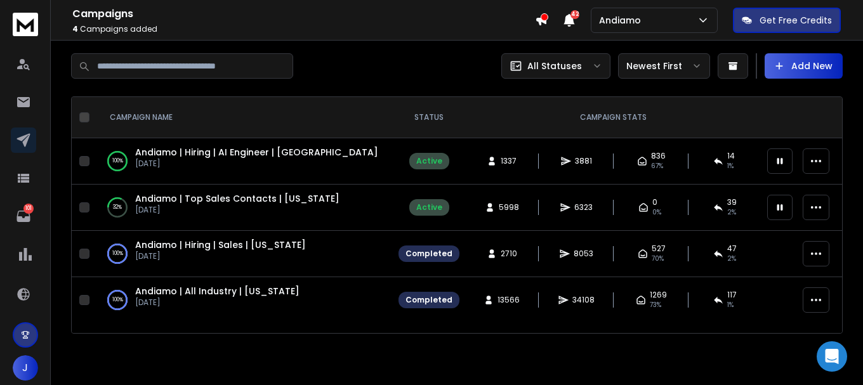
click at [238, 204] on span "Andiamo | Top Sales Contacts | [US_STATE]" at bounding box center [237, 198] width 204 height 13
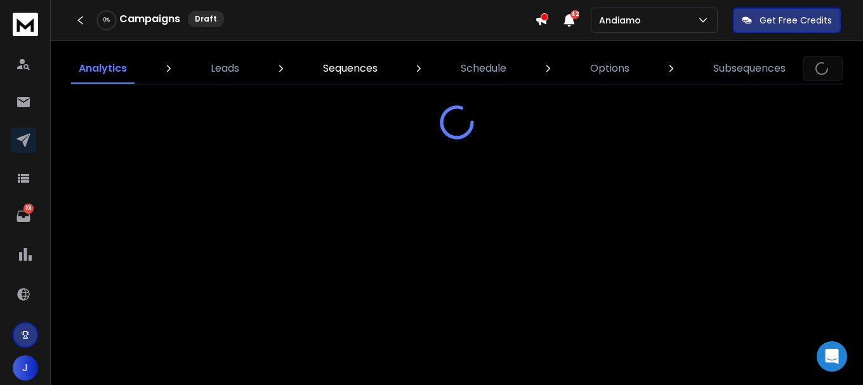
drag, startPoint x: 346, startPoint y: 66, endPoint x: 350, endPoint y: 81, distance: 15.1
click at [345, 66] on p "Sequences" at bounding box center [350, 68] width 55 height 15
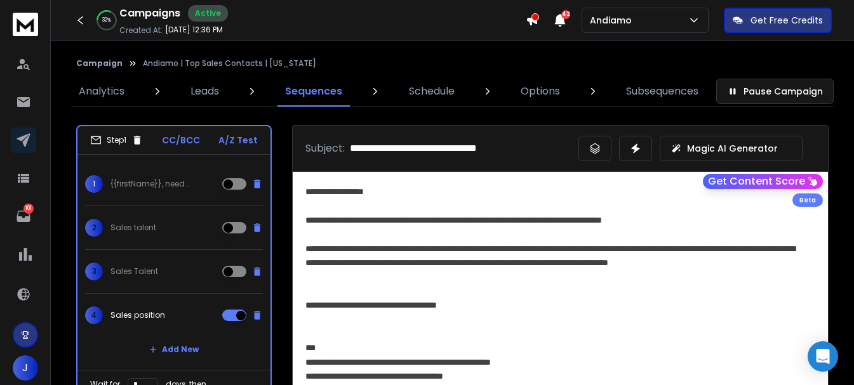
click at [185, 312] on div "4 Sales position" at bounding box center [174, 315] width 178 height 43
type input "**********"
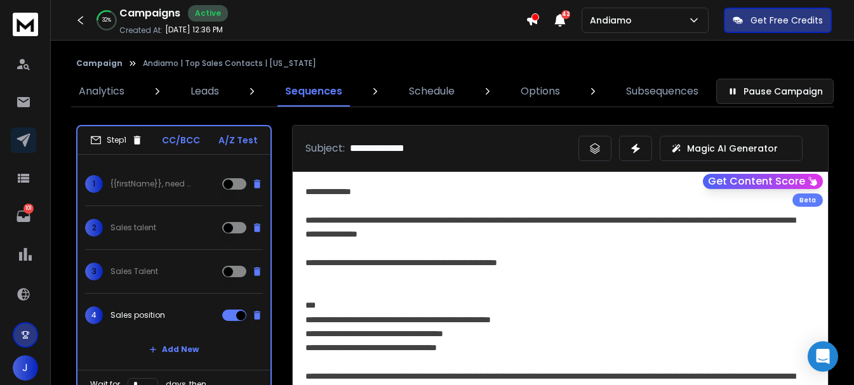
click at [271, 14] on div "32 % Campaigns Active Created At: [DATE] 12:36 PM 42 Andiamo Get Free Credits" at bounding box center [427, 20] width 854 height 41
drag, startPoint x: 183, startPoint y: 311, endPoint x: 481, endPoint y: 292, distance: 298.9
click at [182, 311] on div "4 Sales position" at bounding box center [174, 315] width 178 height 43
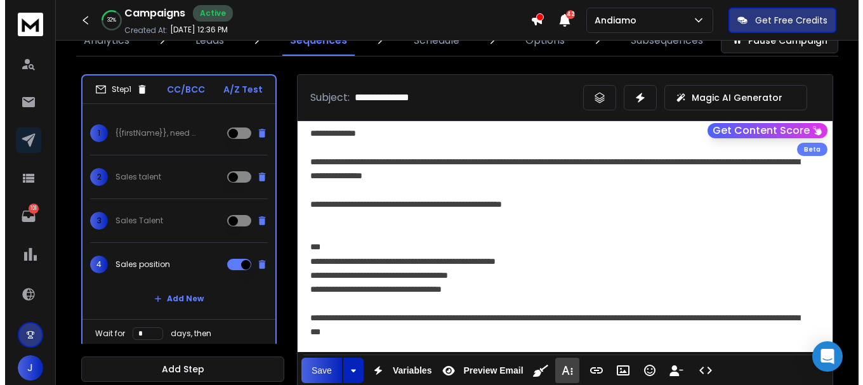
scroll to position [72, 0]
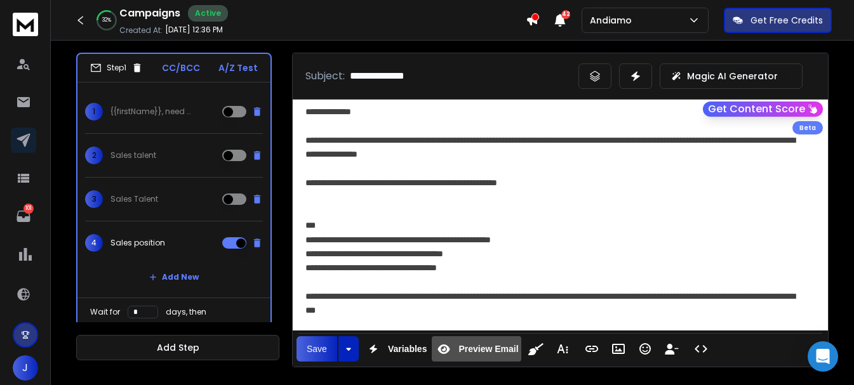
click at [503, 348] on span "Preview Email" at bounding box center [488, 349] width 65 height 11
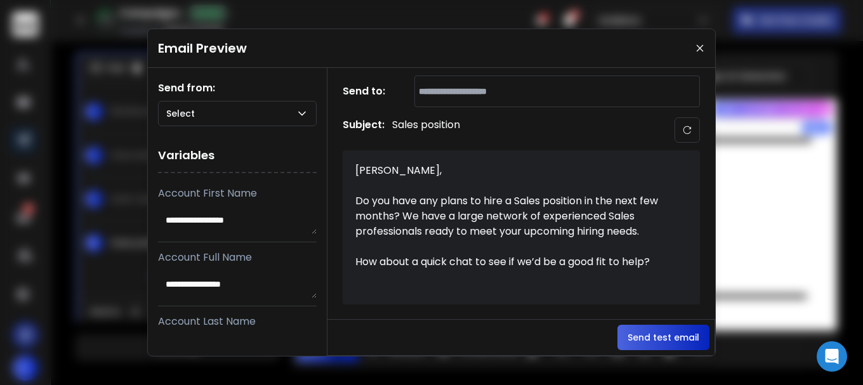
click at [463, 88] on input at bounding box center [557, 91] width 277 height 23
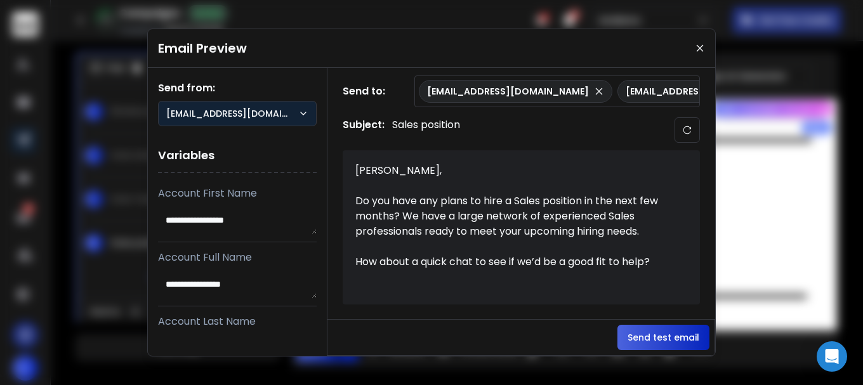
click at [245, 112] on p "[EMAIL_ADDRESS][DOMAIN_NAME]" at bounding box center [232, 113] width 132 height 13
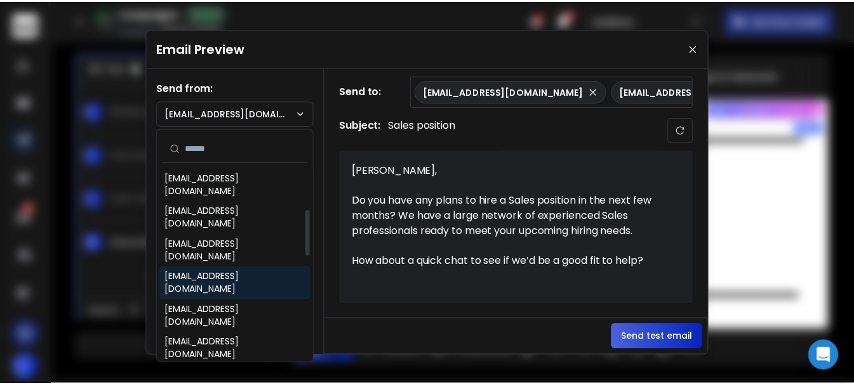
scroll to position [169, 0]
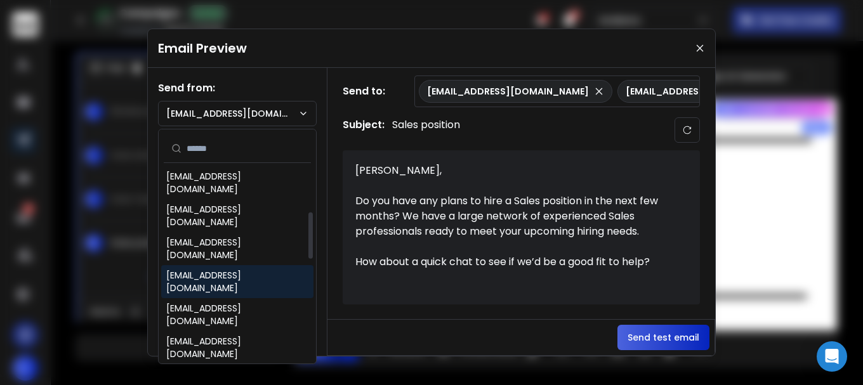
click at [239, 269] on div "[EMAIL_ADDRESS][DOMAIN_NAME]" at bounding box center [237, 281] width 142 height 25
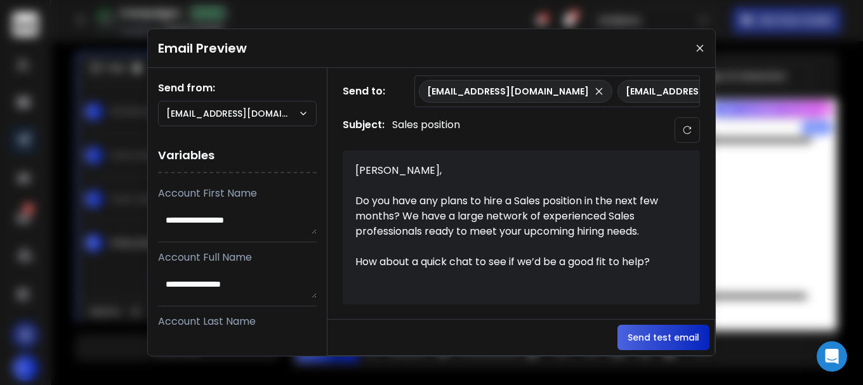
click at [680, 345] on button "Send test email" at bounding box center [664, 337] width 92 height 25
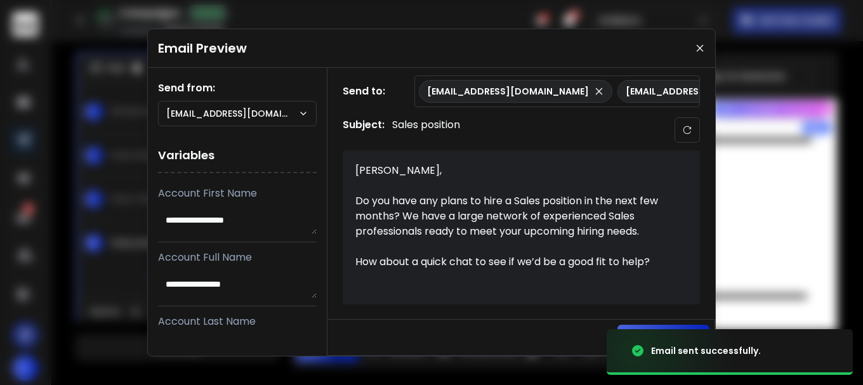
click at [699, 46] on icon at bounding box center [700, 48] width 10 height 10
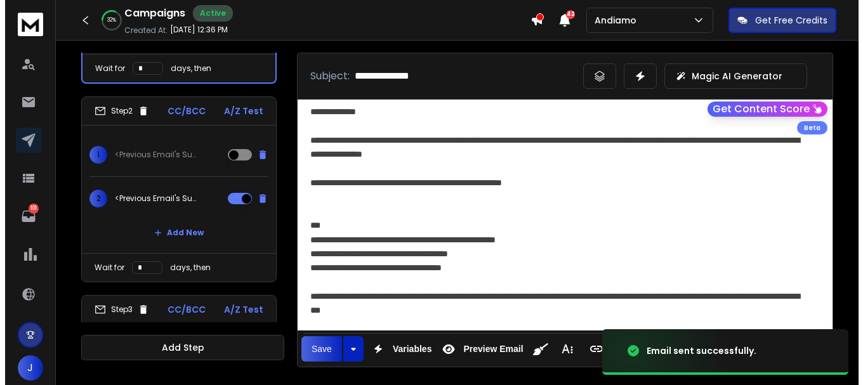
scroll to position [254, 0]
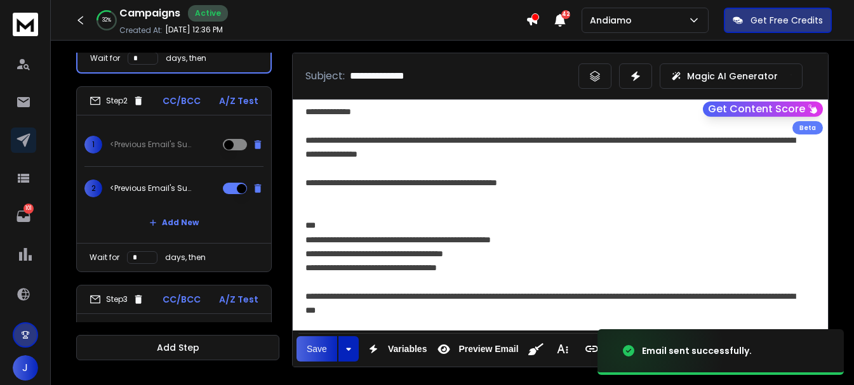
click at [168, 185] on p "<Previous Email's Subject>" at bounding box center [150, 188] width 81 height 10
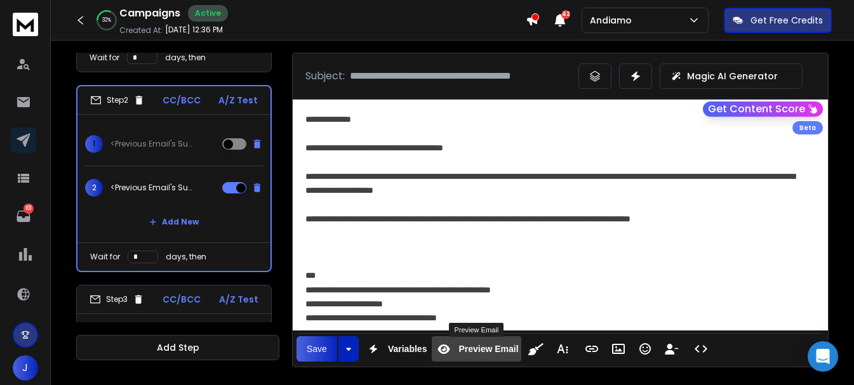
click at [486, 356] on div "Preview Email" at bounding box center [476, 349] width 89 height 21
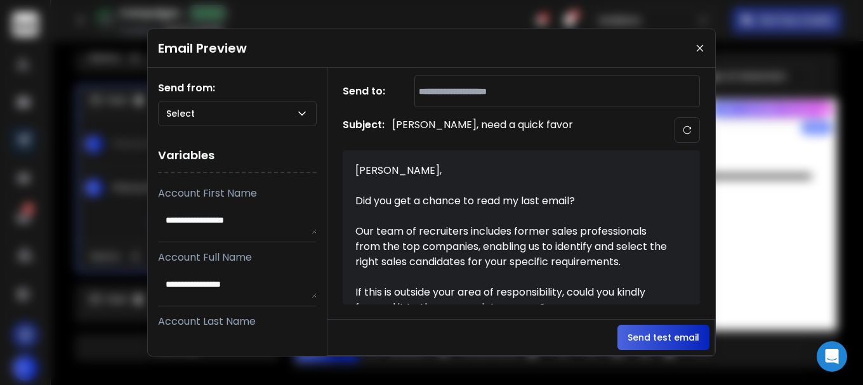
click at [501, 84] on input at bounding box center [557, 91] width 277 height 23
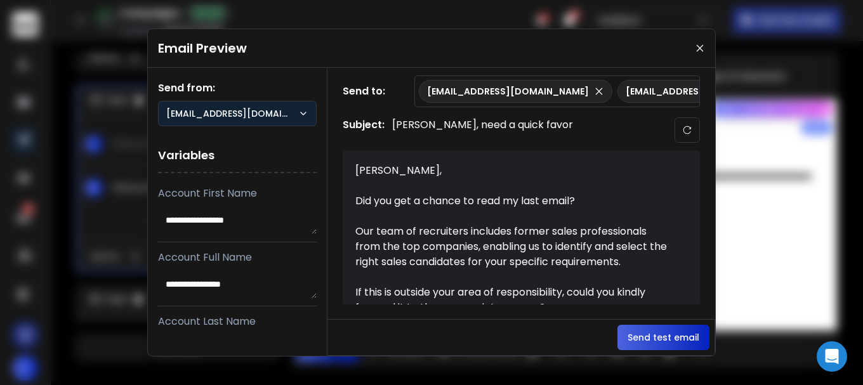
drag, startPoint x: 245, startPoint y: 107, endPoint x: 237, endPoint y: 121, distance: 15.9
click at [245, 107] on p "[EMAIL_ADDRESS][DOMAIN_NAME]" at bounding box center [232, 113] width 132 height 13
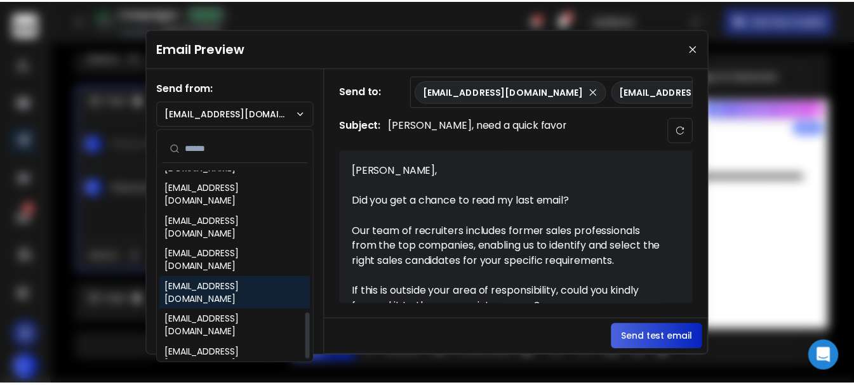
scroll to position [589, 0]
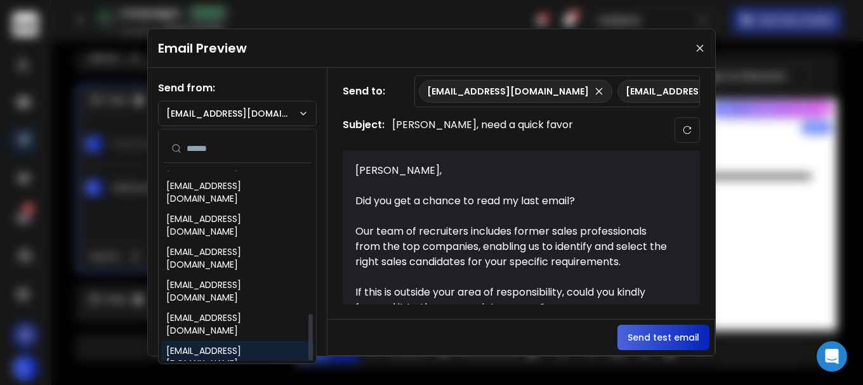
click at [231, 345] on div "[EMAIL_ADDRESS][DOMAIN_NAME]" at bounding box center [237, 357] width 142 height 25
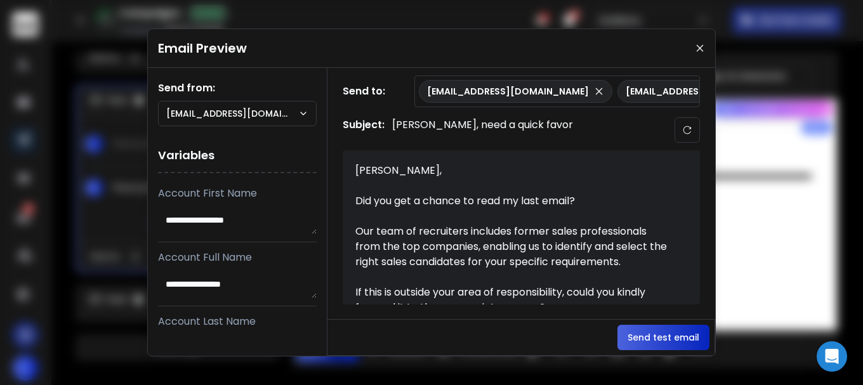
click at [652, 340] on button "Send test email" at bounding box center [664, 337] width 92 height 25
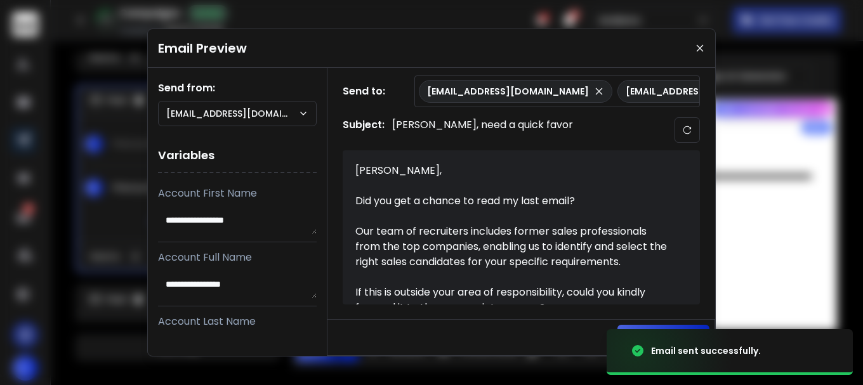
click at [700, 49] on icon at bounding box center [700, 48] width 10 height 10
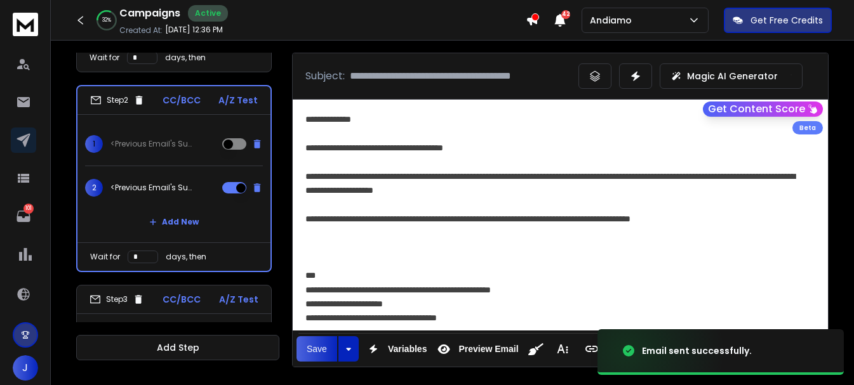
scroll to position [322, 0]
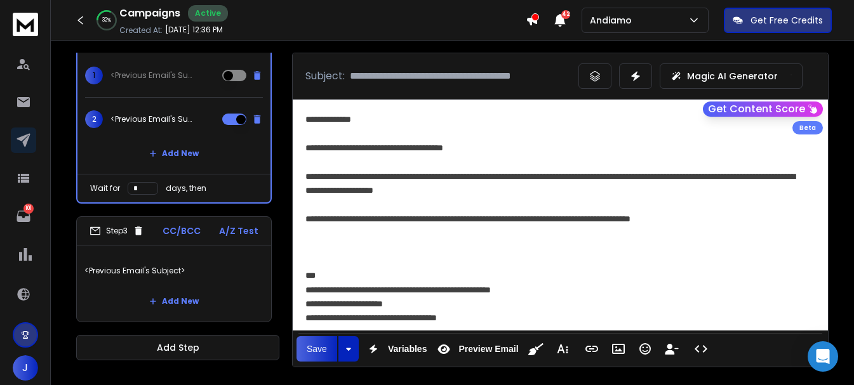
click at [235, 275] on p "<Previous Email's Subject>" at bounding box center [173, 271] width 179 height 36
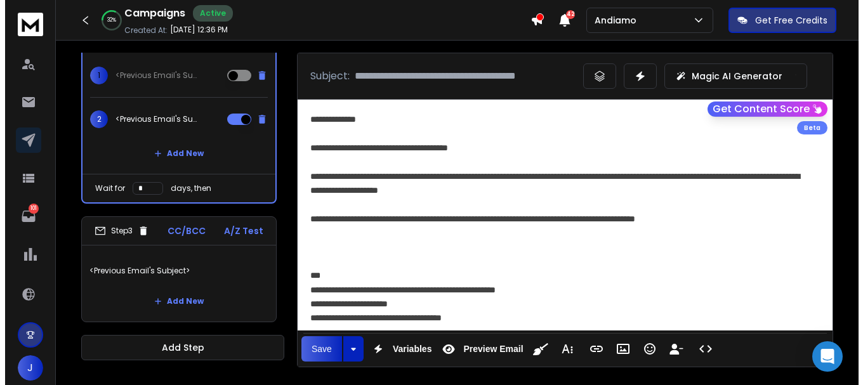
scroll to position [65, 0]
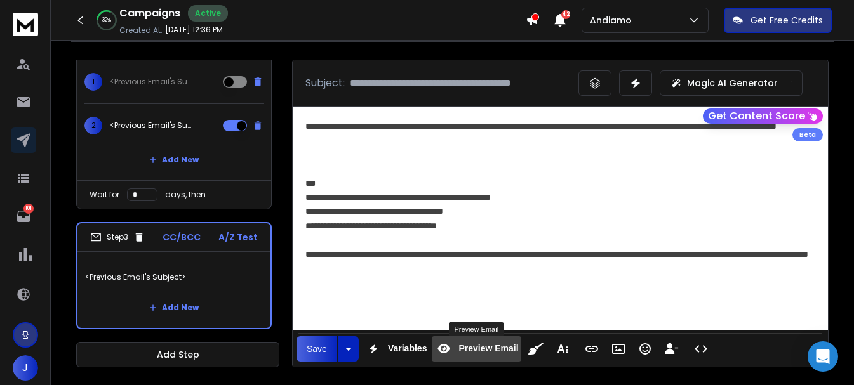
click at [504, 351] on span "Preview Email" at bounding box center [488, 348] width 65 height 11
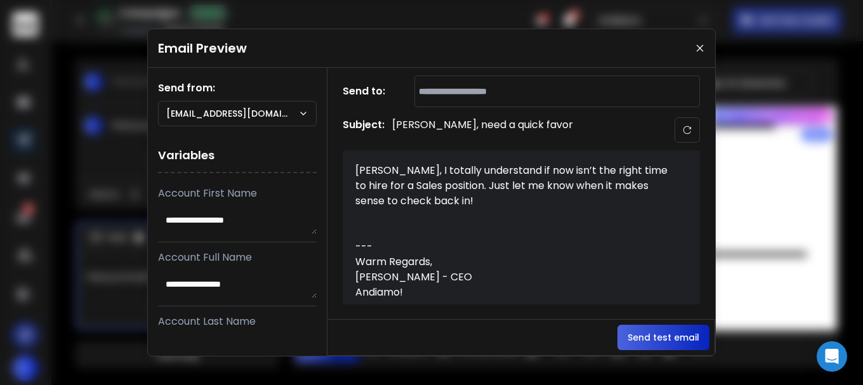
click at [489, 93] on input at bounding box center [557, 91] width 277 height 23
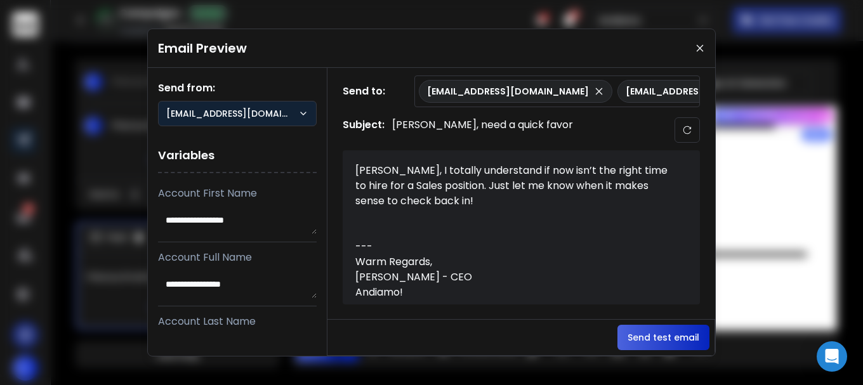
click at [238, 114] on p "[EMAIL_ADDRESS][DOMAIN_NAME]" at bounding box center [232, 113] width 132 height 13
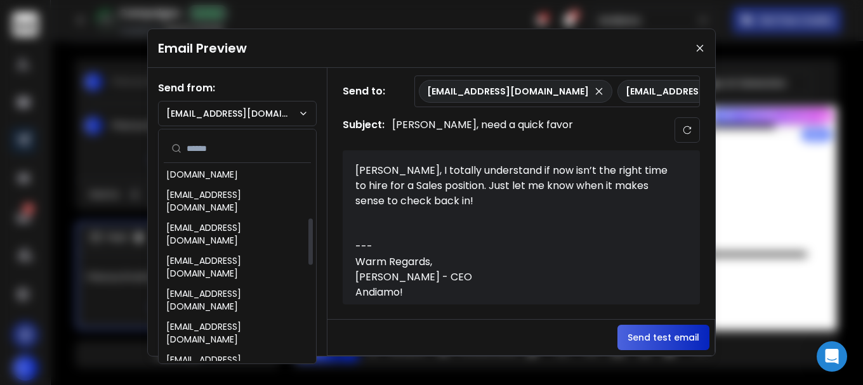
scroll to position [508, 0]
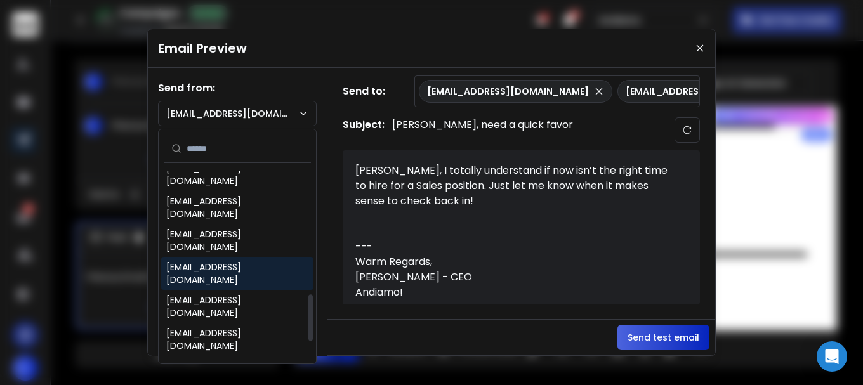
click at [237, 261] on div "[EMAIL_ADDRESS][DOMAIN_NAME]" at bounding box center [237, 273] width 142 height 25
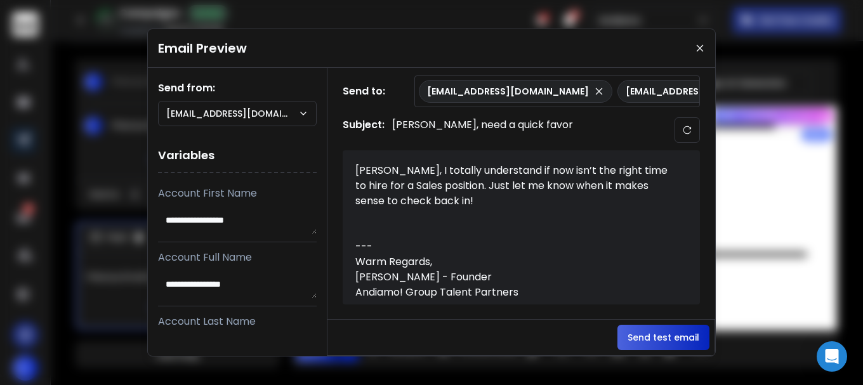
click at [663, 334] on button "Send test email" at bounding box center [664, 337] width 92 height 25
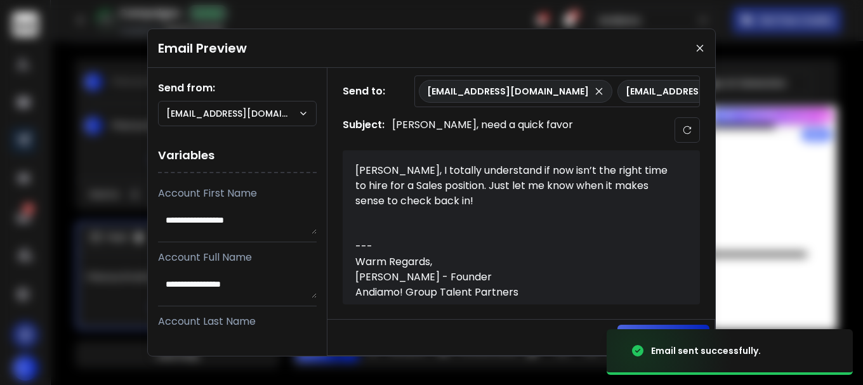
click at [699, 48] on icon at bounding box center [700, 48] width 10 height 10
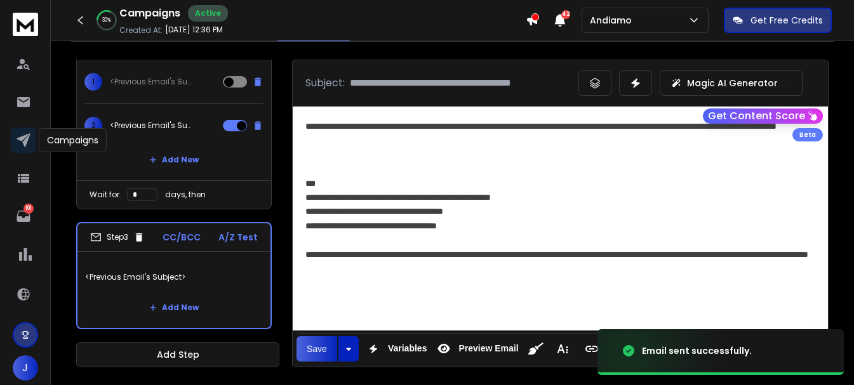
click at [24, 136] on icon at bounding box center [23, 139] width 13 height 13
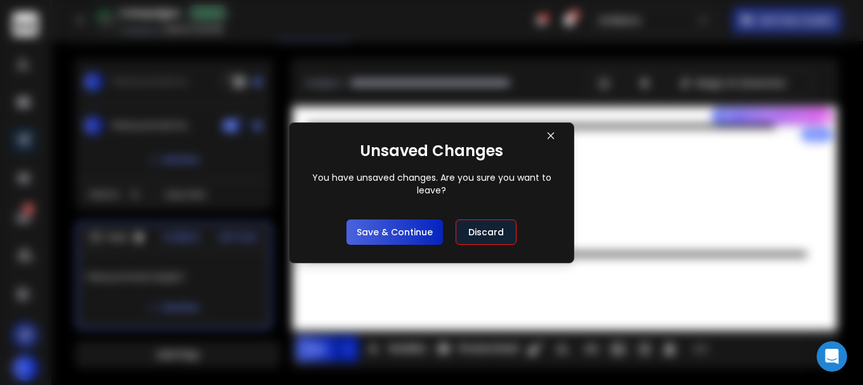
click at [486, 233] on button "Discard" at bounding box center [486, 232] width 61 height 25
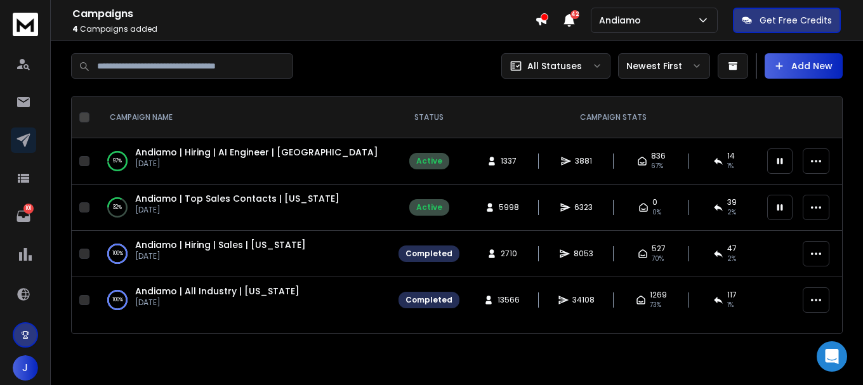
click at [238, 150] on span "Andiamo | Hiring | AI Engineer | [GEOGRAPHIC_DATA]" at bounding box center [256, 152] width 243 height 13
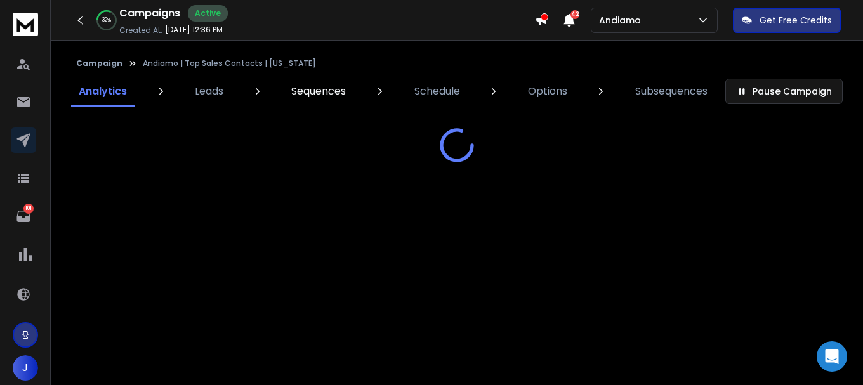
click at [314, 94] on p "Sequences" at bounding box center [318, 91] width 55 height 15
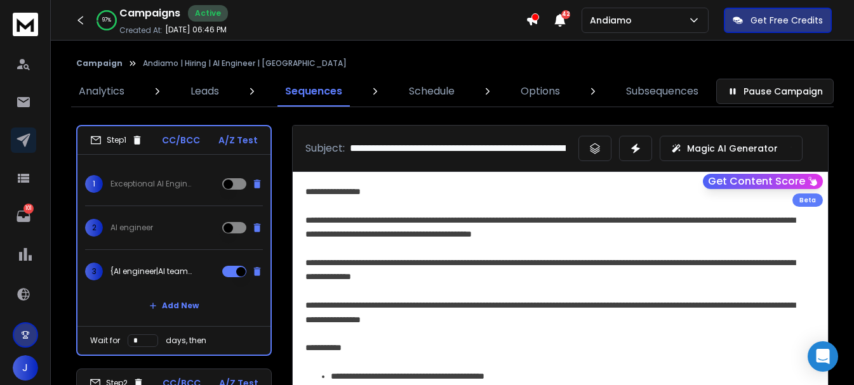
click at [175, 275] on p "{AI engineer|AI team|resume}" at bounding box center [150, 272] width 81 height 10
type input "**********"
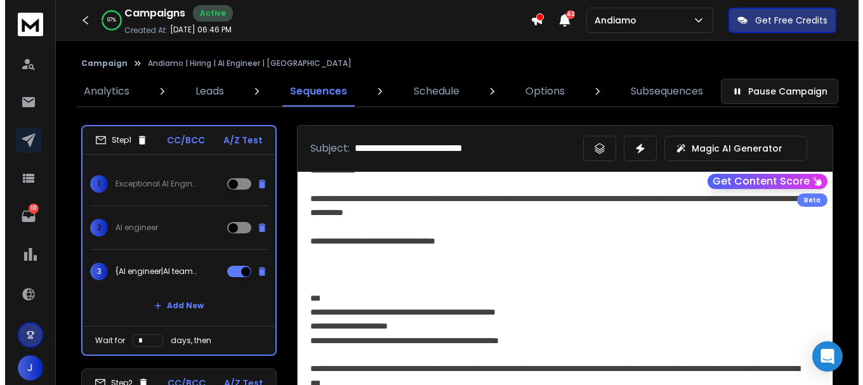
scroll to position [72, 0]
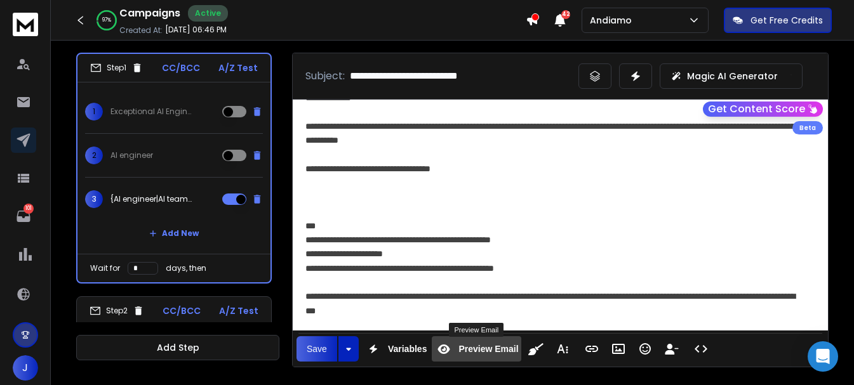
click at [488, 354] on span "Preview Email" at bounding box center [488, 349] width 65 height 11
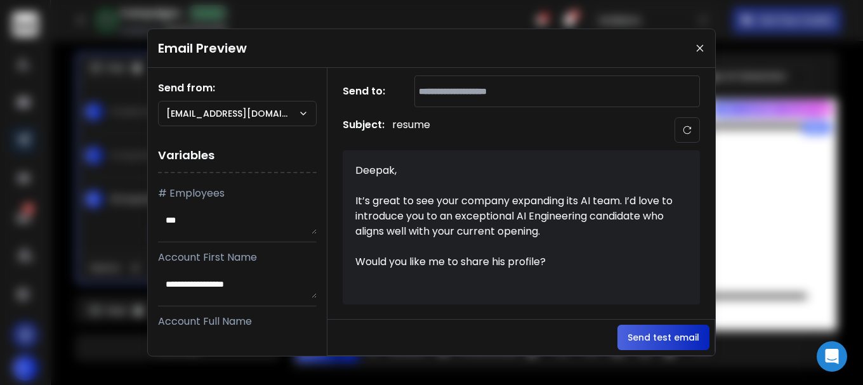
click at [519, 87] on input at bounding box center [557, 91] width 277 height 23
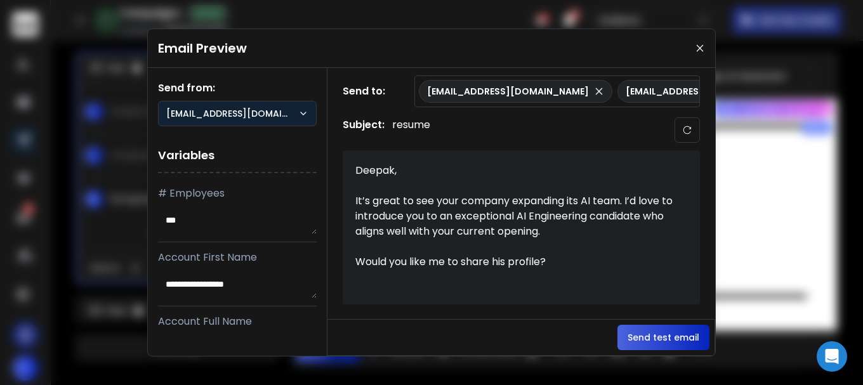
click at [228, 110] on p "[EMAIL_ADDRESS][DOMAIN_NAME]" at bounding box center [232, 113] width 132 height 13
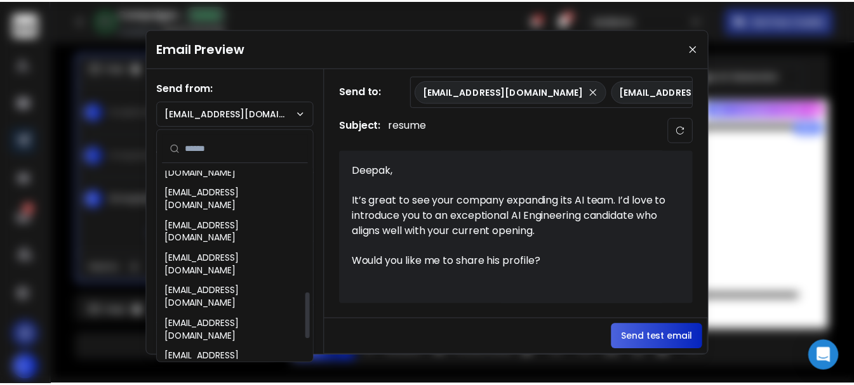
scroll to position [508, 0]
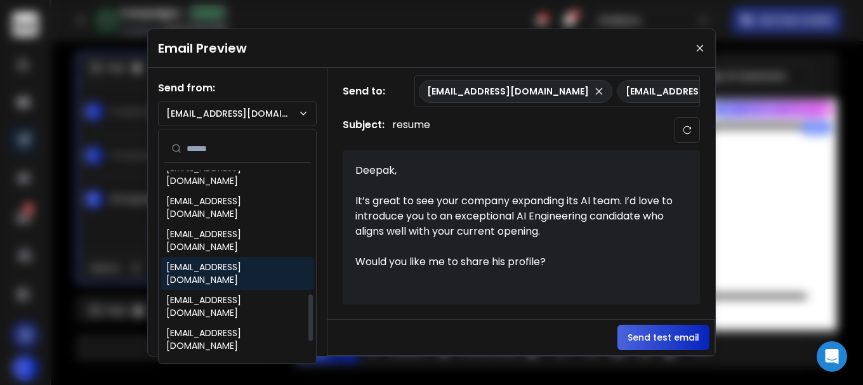
click at [239, 261] on div "[EMAIL_ADDRESS][DOMAIN_NAME]" at bounding box center [237, 273] width 142 height 25
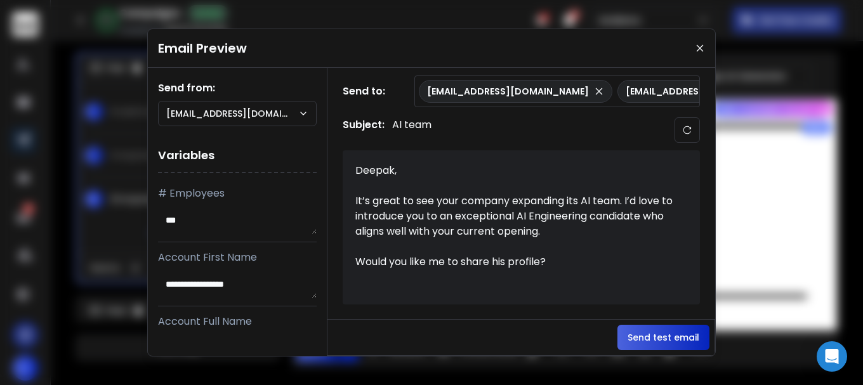
click at [666, 338] on button "Send test email" at bounding box center [664, 337] width 92 height 25
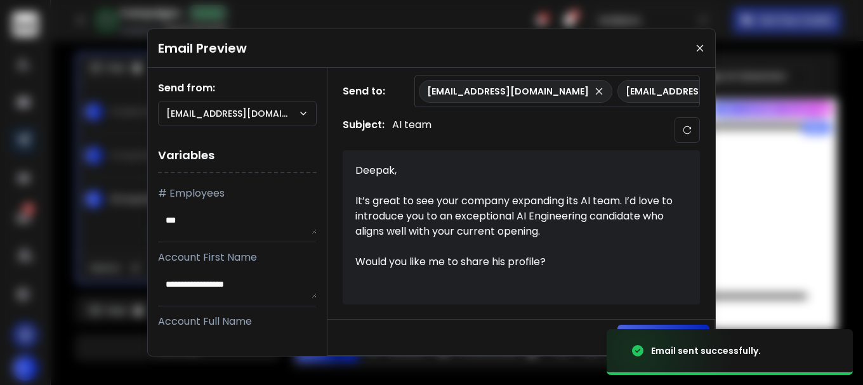
click at [698, 46] on icon at bounding box center [700, 47] width 7 height 7
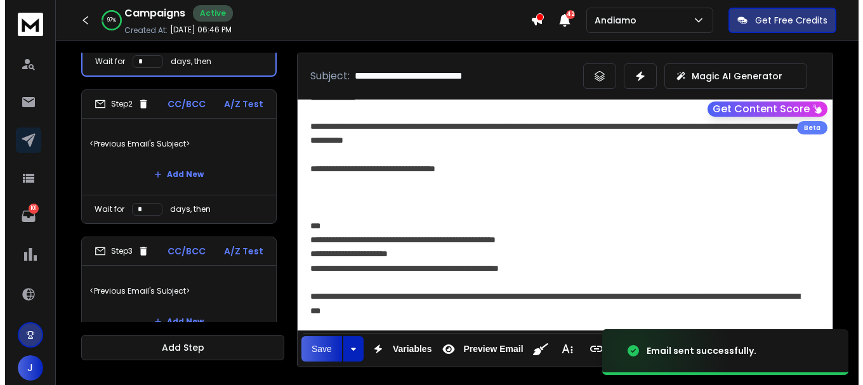
scroll to position [227, 0]
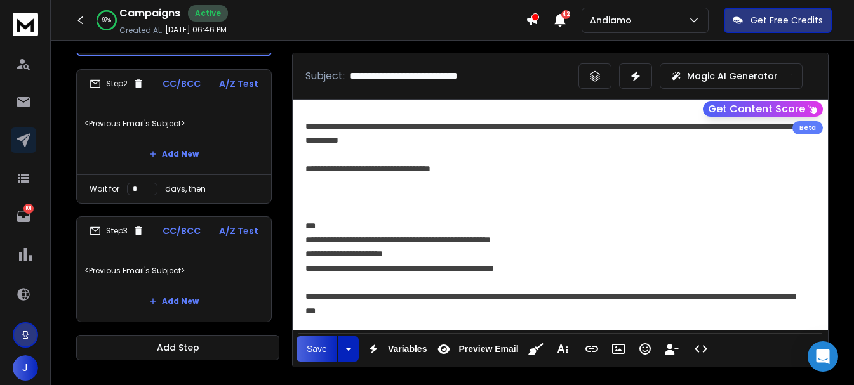
click at [185, 124] on p "<Previous Email's Subject>" at bounding box center [173, 124] width 179 height 36
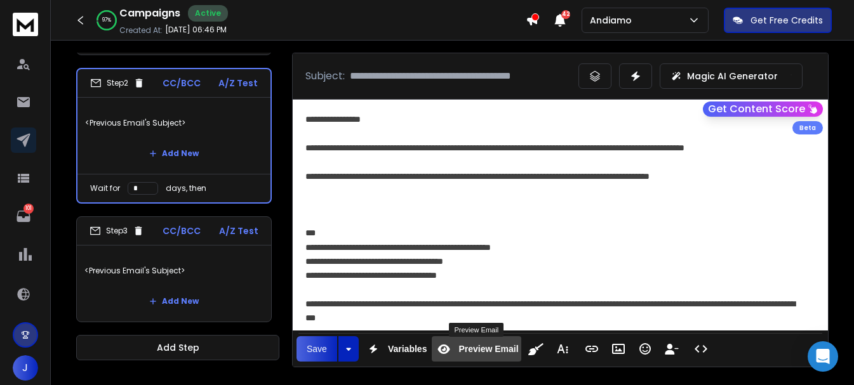
click at [489, 348] on span "Preview Email" at bounding box center [488, 349] width 65 height 11
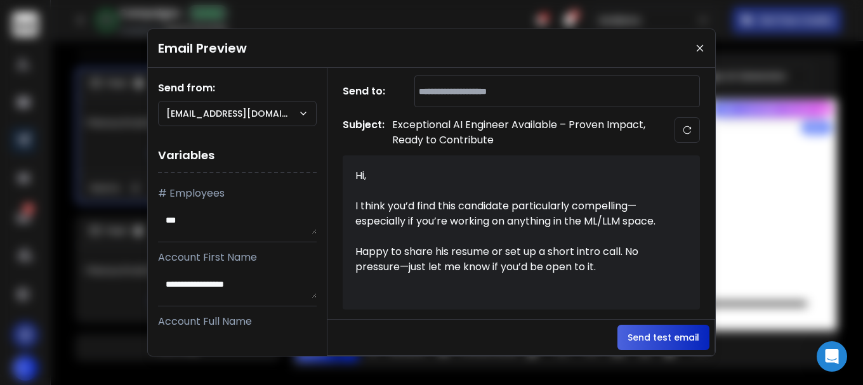
click at [487, 96] on input at bounding box center [557, 91] width 277 height 23
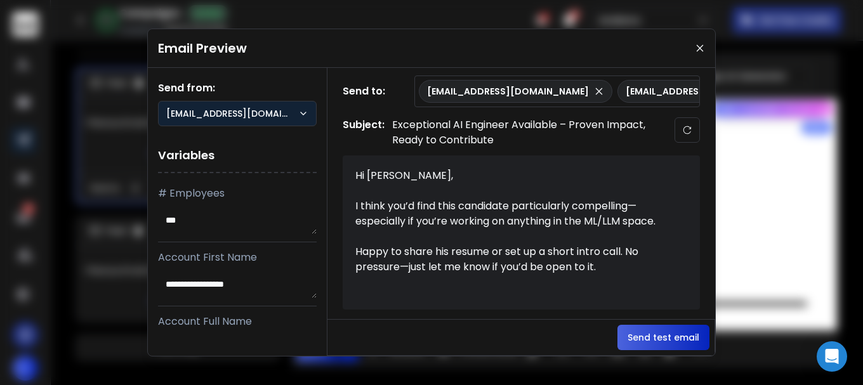
click at [205, 113] on p "[EMAIL_ADDRESS][DOMAIN_NAME]" at bounding box center [232, 113] width 132 height 13
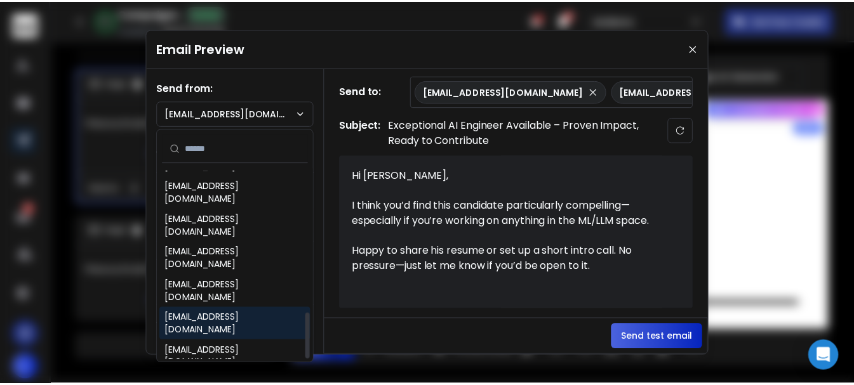
scroll to position [589, 0]
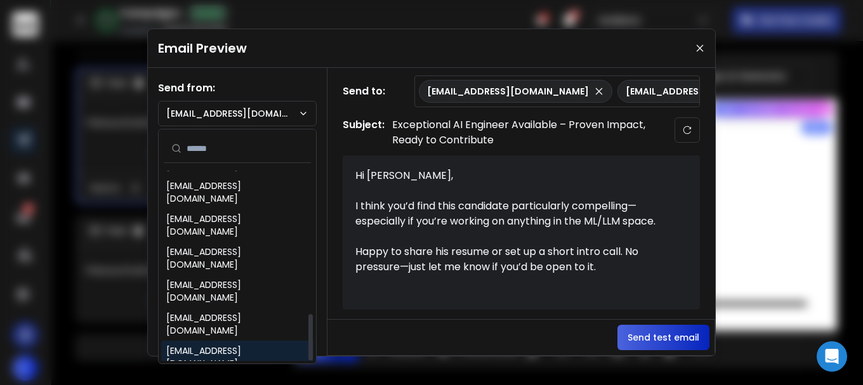
click at [242, 345] on div "[EMAIL_ADDRESS][DOMAIN_NAME]" at bounding box center [237, 357] width 142 height 25
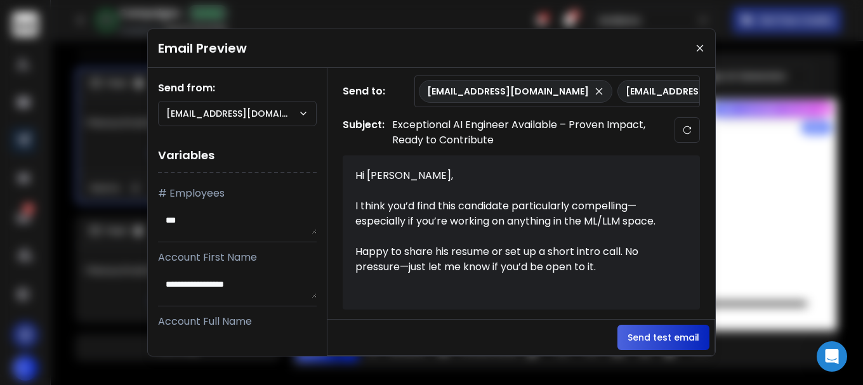
click at [654, 338] on button "Send test email" at bounding box center [664, 337] width 92 height 25
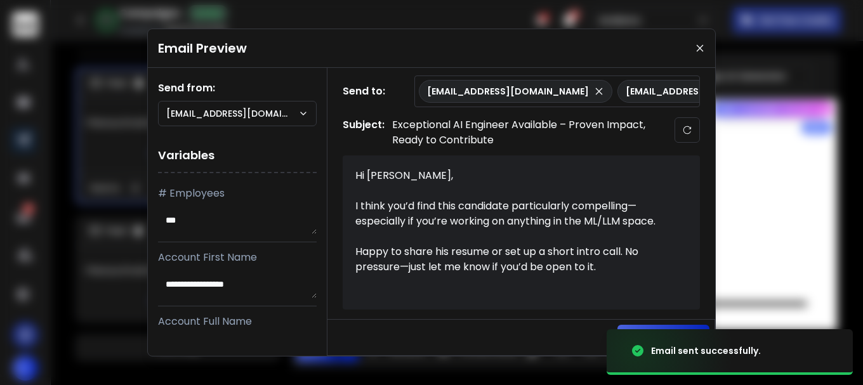
click at [698, 50] on icon at bounding box center [700, 47] width 7 height 7
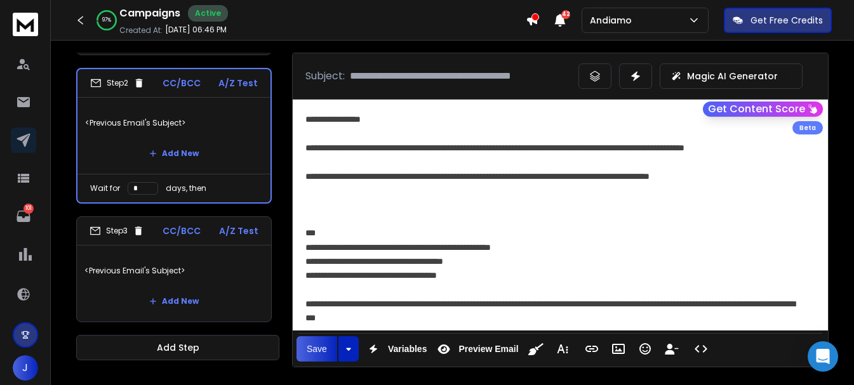
click at [244, 286] on p "<Previous Email's Subject>" at bounding box center [173, 271] width 179 height 36
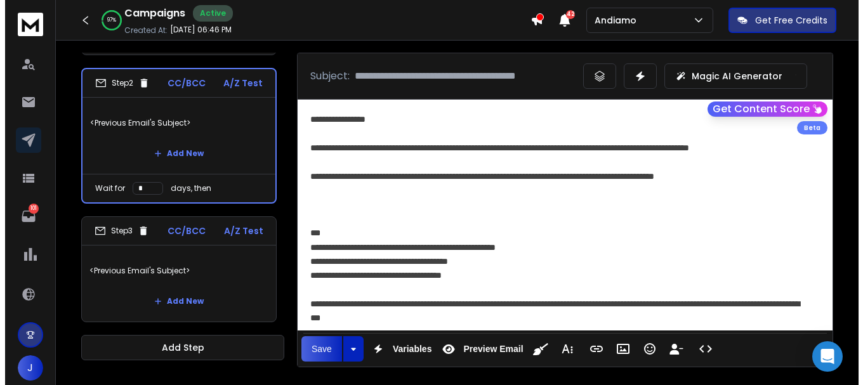
scroll to position [65, 0]
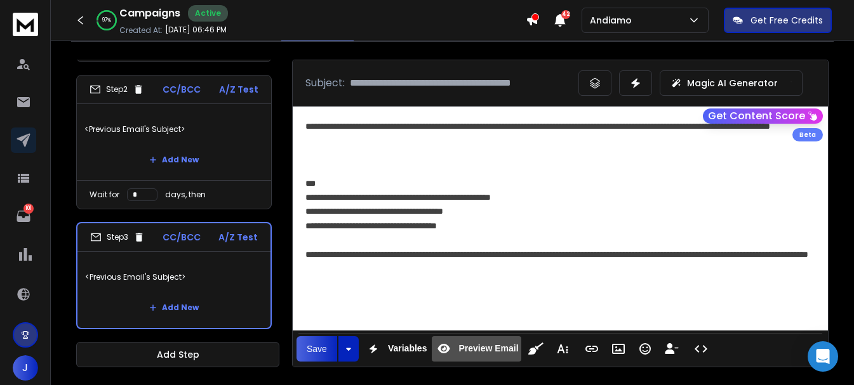
click at [490, 346] on span "Preview Email" at bounding box center [488, 348] width 65 height 11
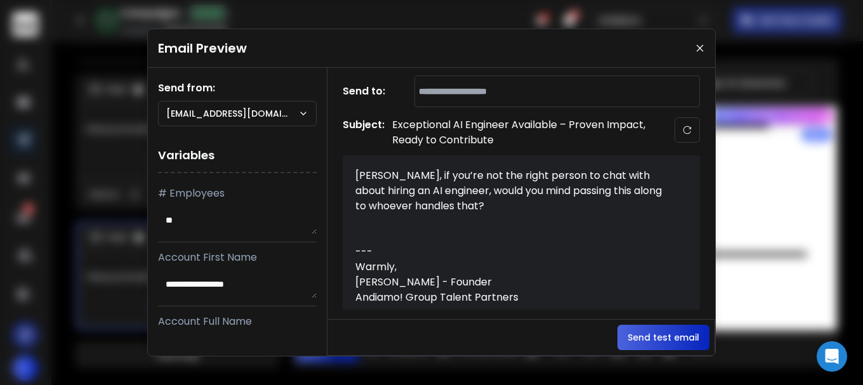
click at [482, 85] on input at bounding box center [557, 91] width 277 height 23
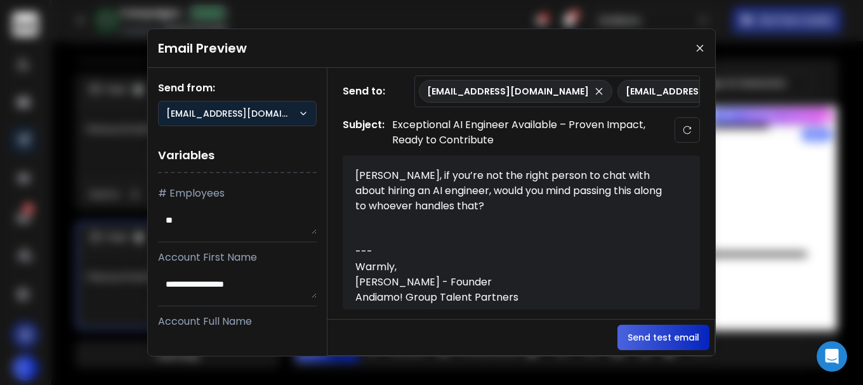
click at [279, 108] on p "[EMAIL_ADDRESS][DOMAIN_NAME]" at bounding box center [232, 113] width 132 height 13
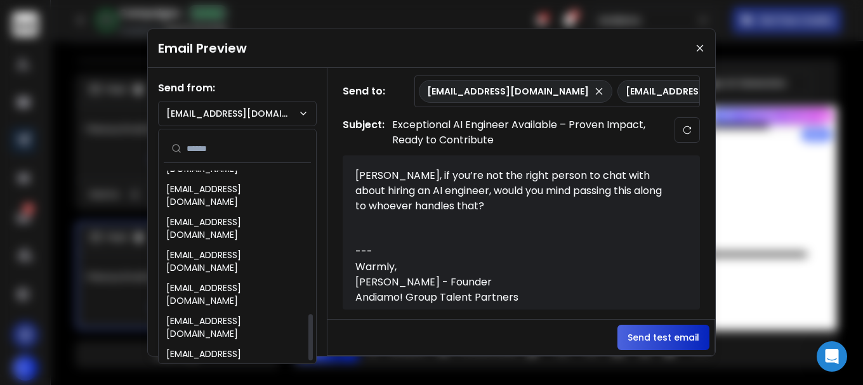
scroll to position [589, 0]
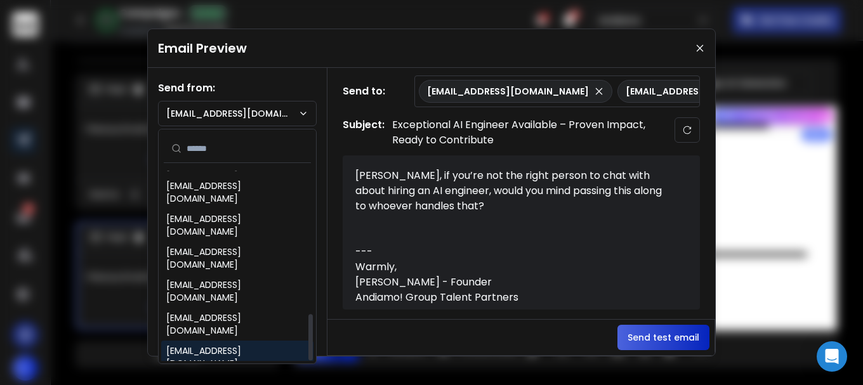
click at [242, 350] on div "[EMAIL_ADDRESS][DOMAIN_NAME]" at bounding box center [237, 357] width 142 height 25
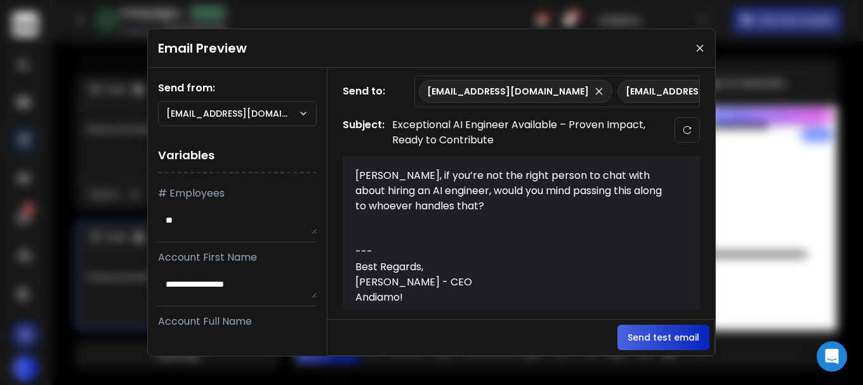
click at [675, 350] on button "Send test email" at bounding box center [664, 337] width 92 height 25
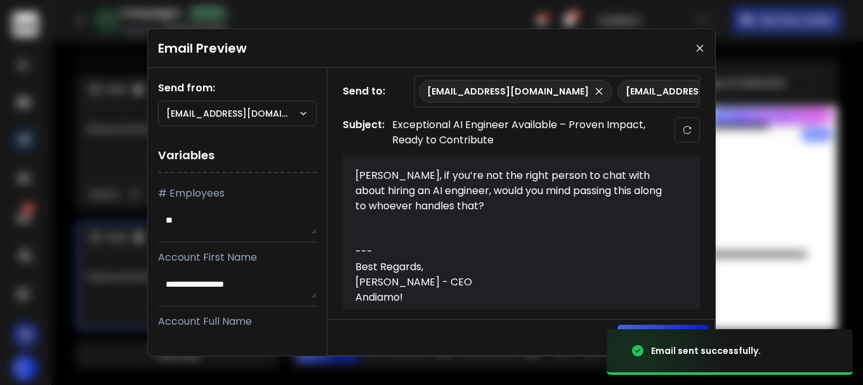
click at [696, 47] on icon at bounding box center [700, 48] width 10 height 10
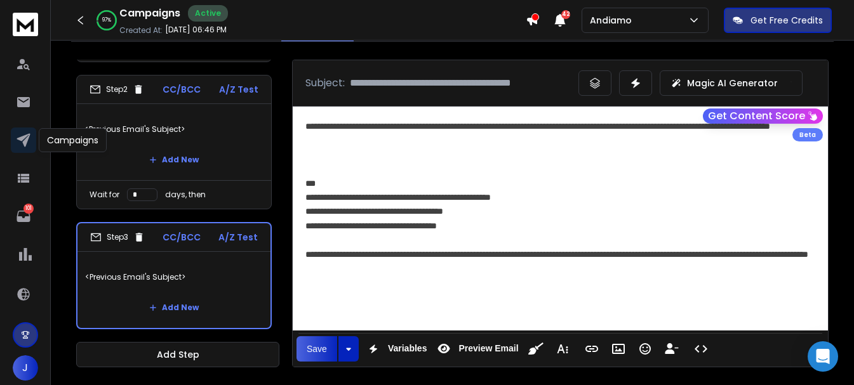
click at [23, 140] on icon at bounding box center [23, 140] width 15 height 15
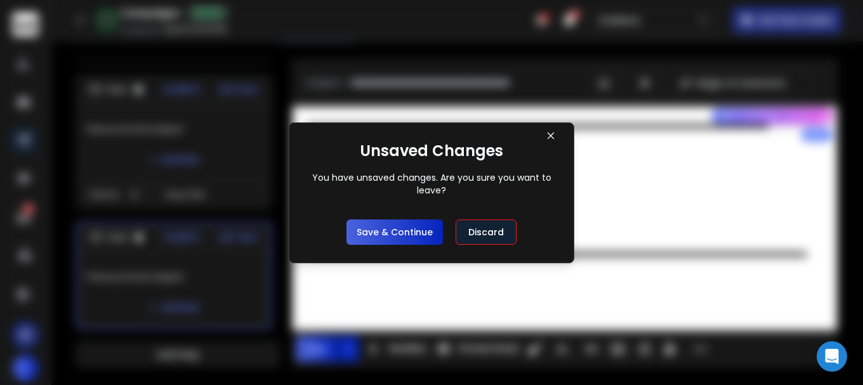
click at [481, 236] on button "Discard" at bounding box center [486, 232] width 61 height 25
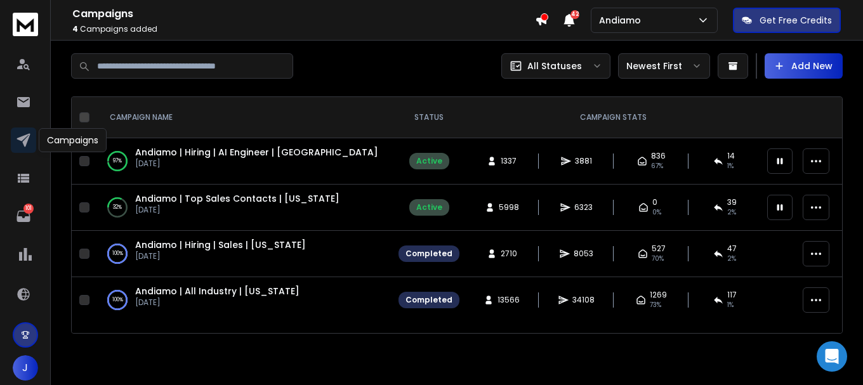
click at [25, 139] on icon at bounding box center [23, 140] width 15 height 15
click at [642, 24] on p "Andiamo" at bounding box center [622, 20] width 47 height 13
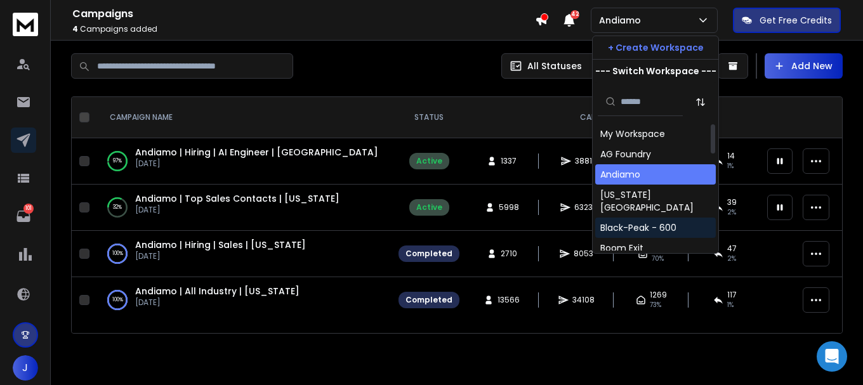
click at [639, 222] on div "Black-Peak - 600" at bounding box center [638, 228] width 76 height 13
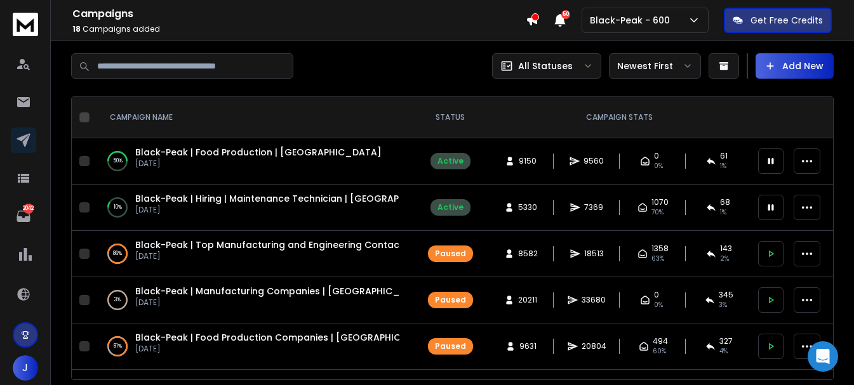
click at [246, 200] on span "Black-Peak | Hiring | Maintenance Technician | USA" at bounding box center [293, 198] width 316 height 13
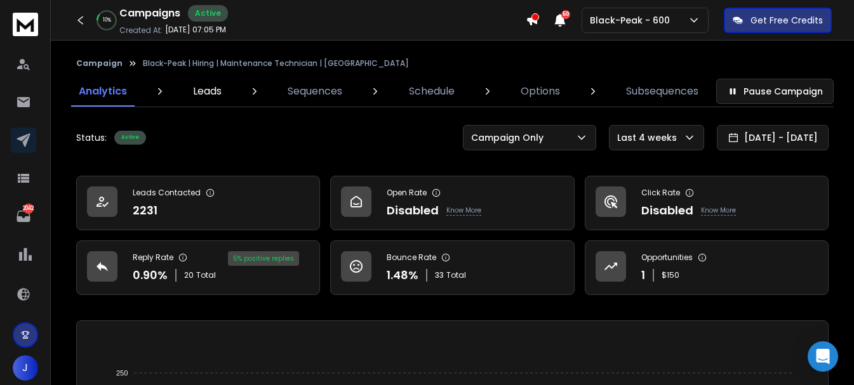
click at [216, 95] on p "Leads" at bounding box center [207, 91] width 29 height 15
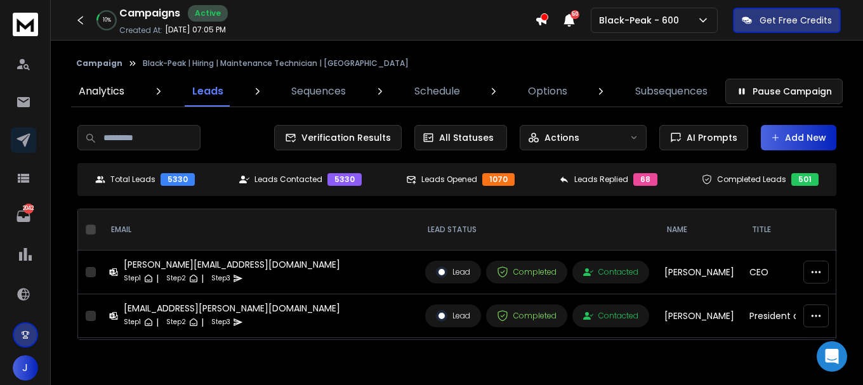
click at [100, 86] on p "Analytics" at bounding box center [102, 91] width 46 height 15
